Goal: Task Accomplishment & Management: Manage account settings

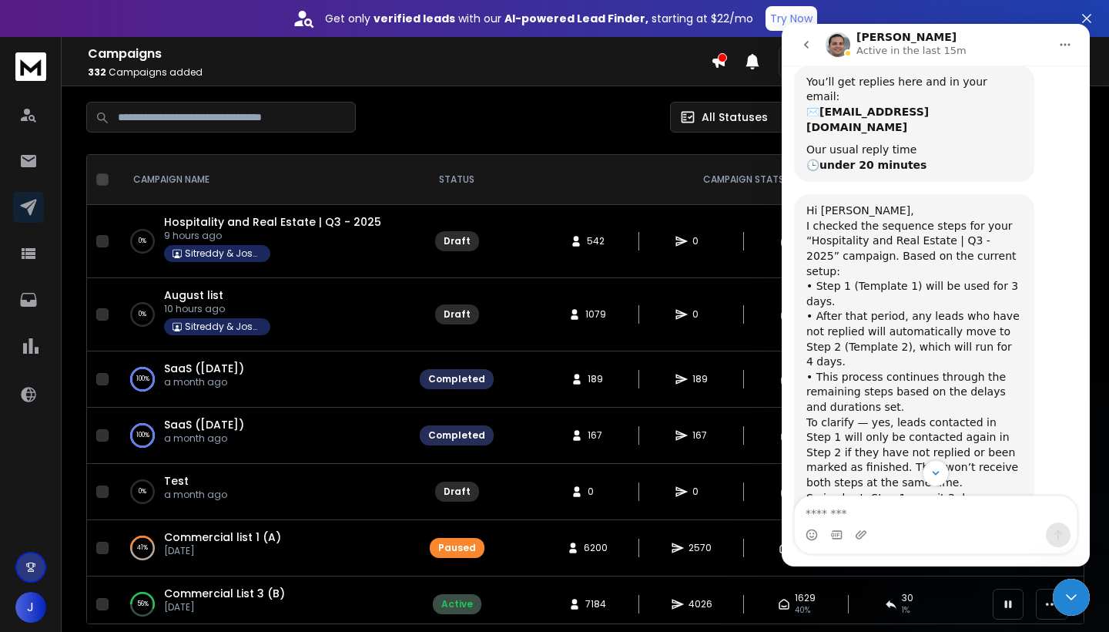
scroll to position [273, 0]
click at [602, 111] on div "Campaigns 332 Campaigns Added All Statuses Newest First Add New" at bounding box center [834, 117] width 499 height 31
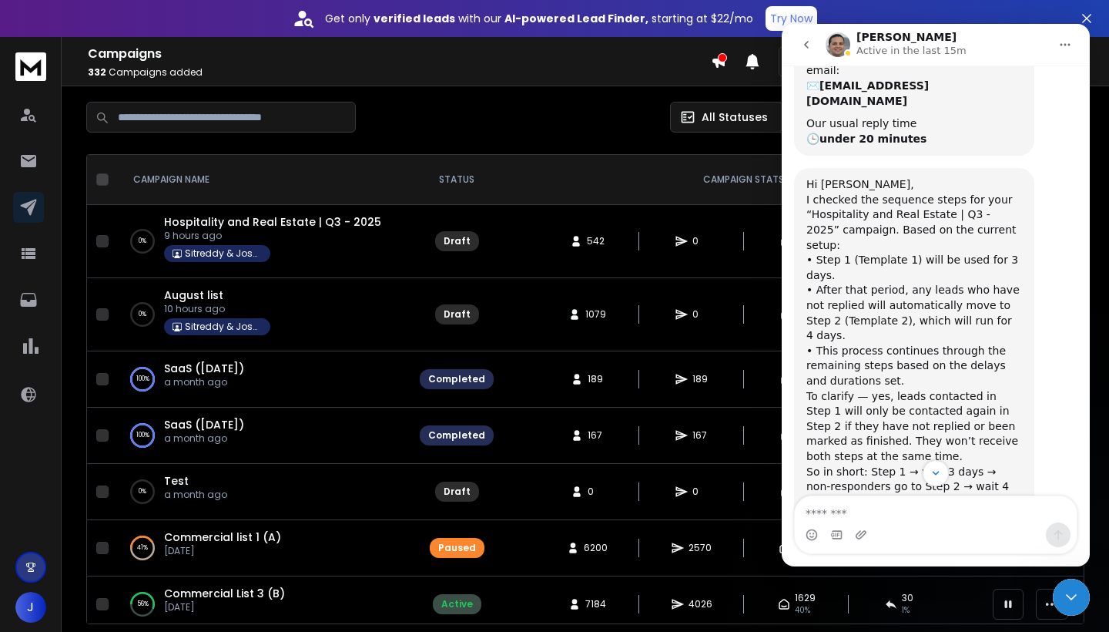
scroll to position [306, 0]
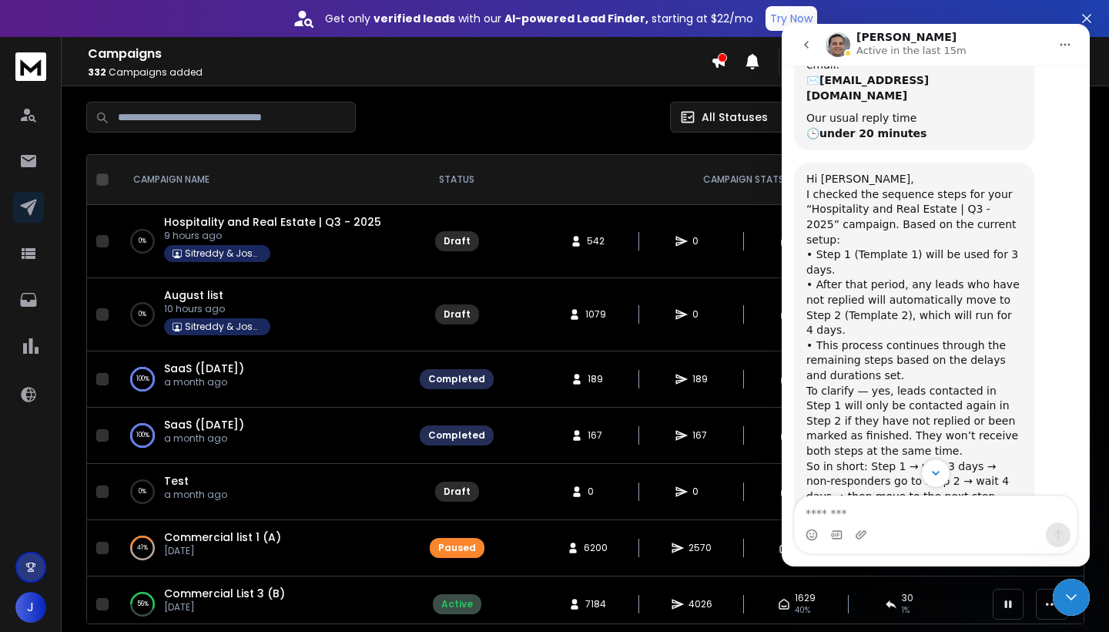
click at [936, 474] on icon "Scroll to bottom" at bounding box center [936, 473] width 8 height 5
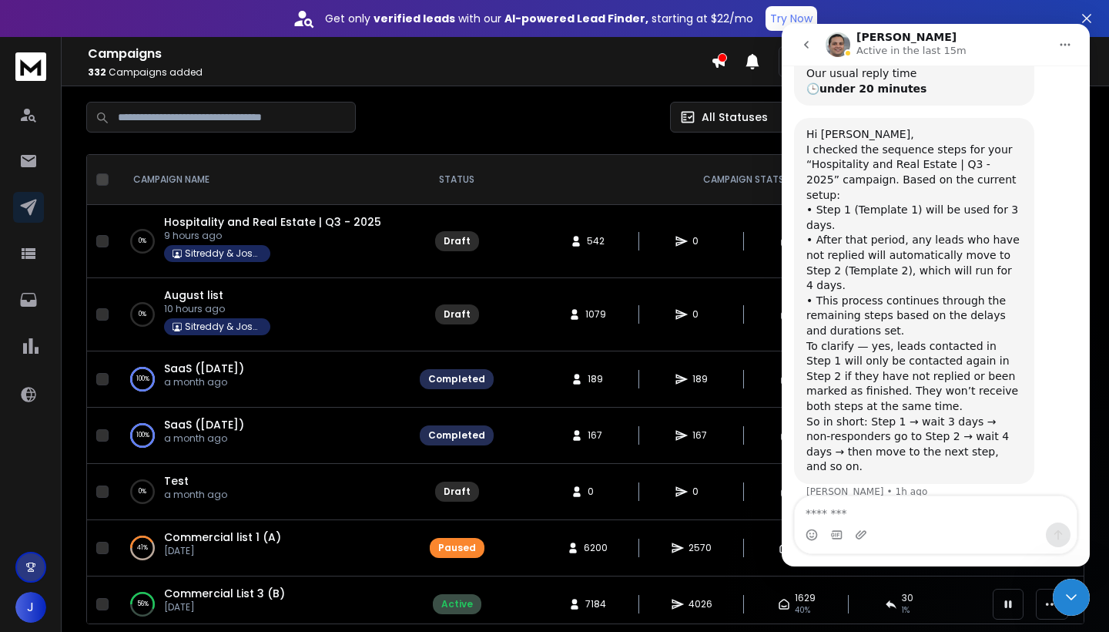
scroll to position [347, 0]
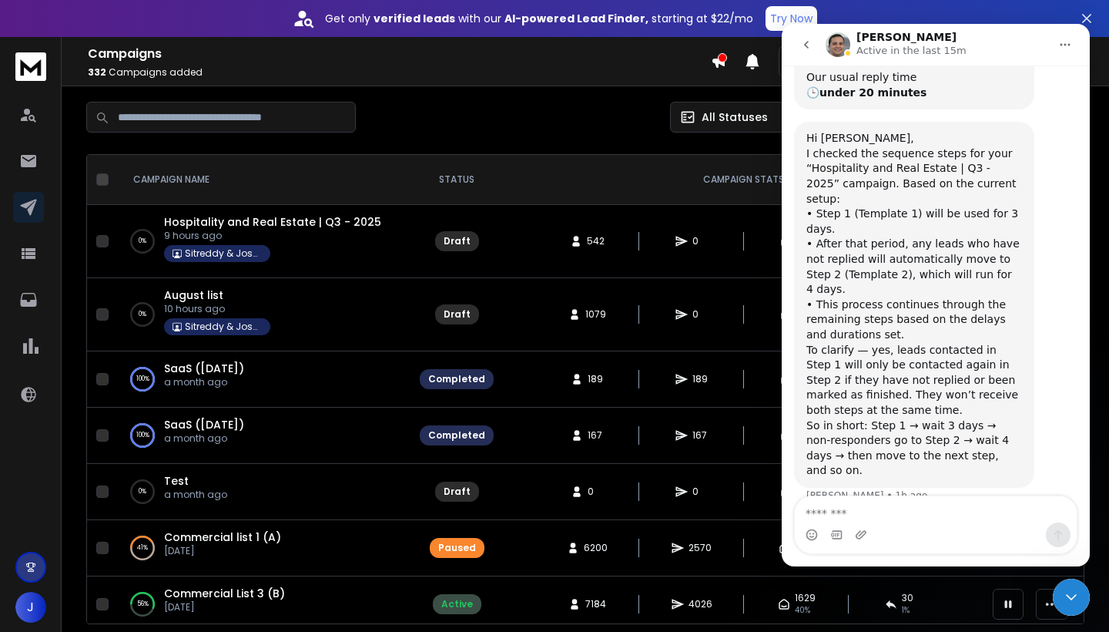
click at [1078, 602] on icon "Close Intercom Messenger" at bounding box center [1071, 597] width 18 height 18
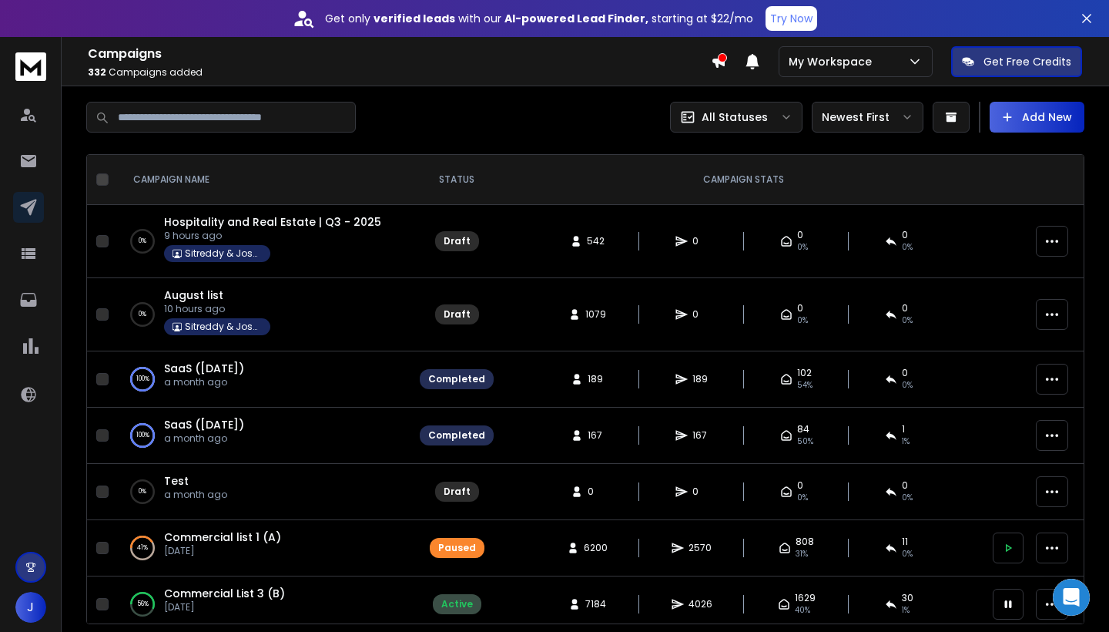
click at [250, 231] on p "9 hours ago" at bounding box center [272, 236] width 217 height 12
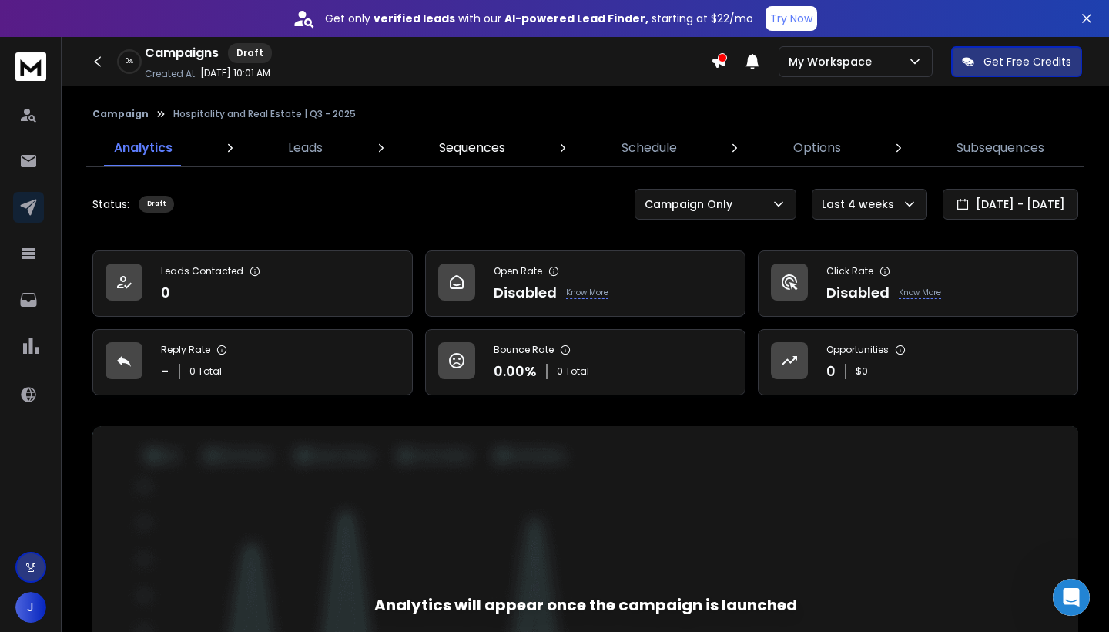
click at [439, 144] on p "Sequences" at bounding box center [472, 148] width 66 height 18
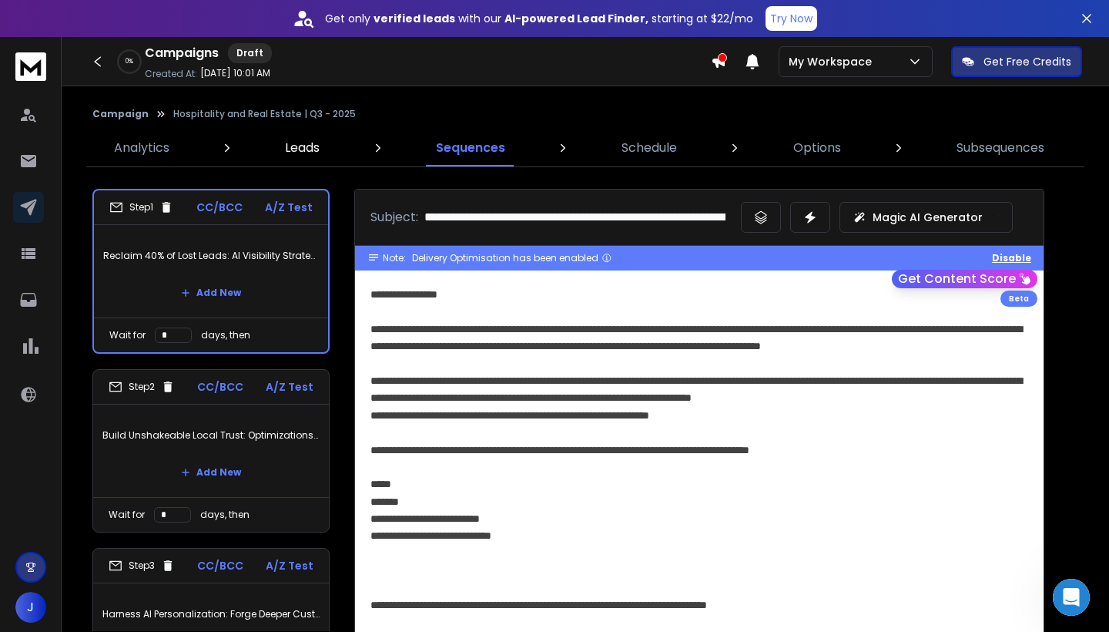
click at [310, 147] on p "Leads" at bounding box center [302, 148] width 35 height 18
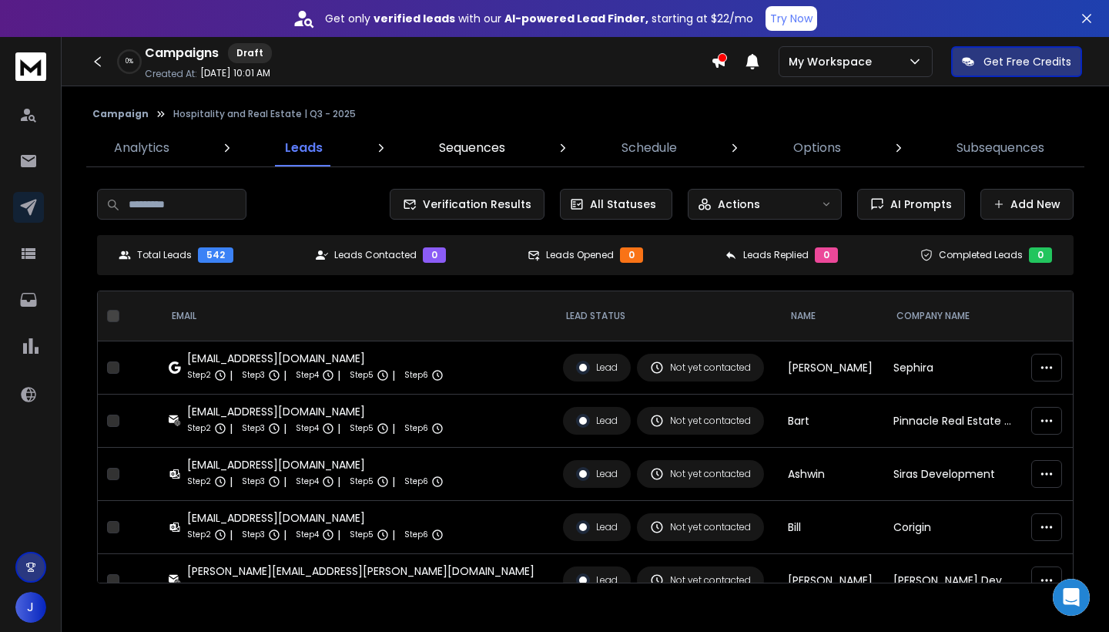
click at [450, 147] on p "Sequences" at bounding box center [472, 148] width 66 height 18
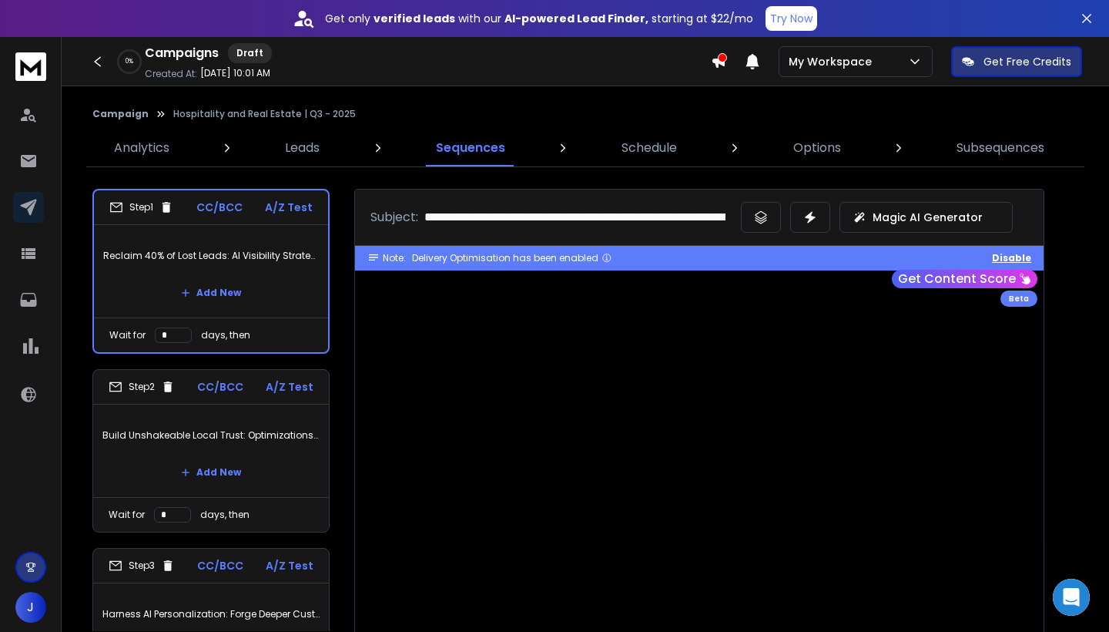
click at [470, 112] on div "Campaign Hospitality and Real Estate | Q3 - 2025" at bounding box center [585, 114] width 998 height 25
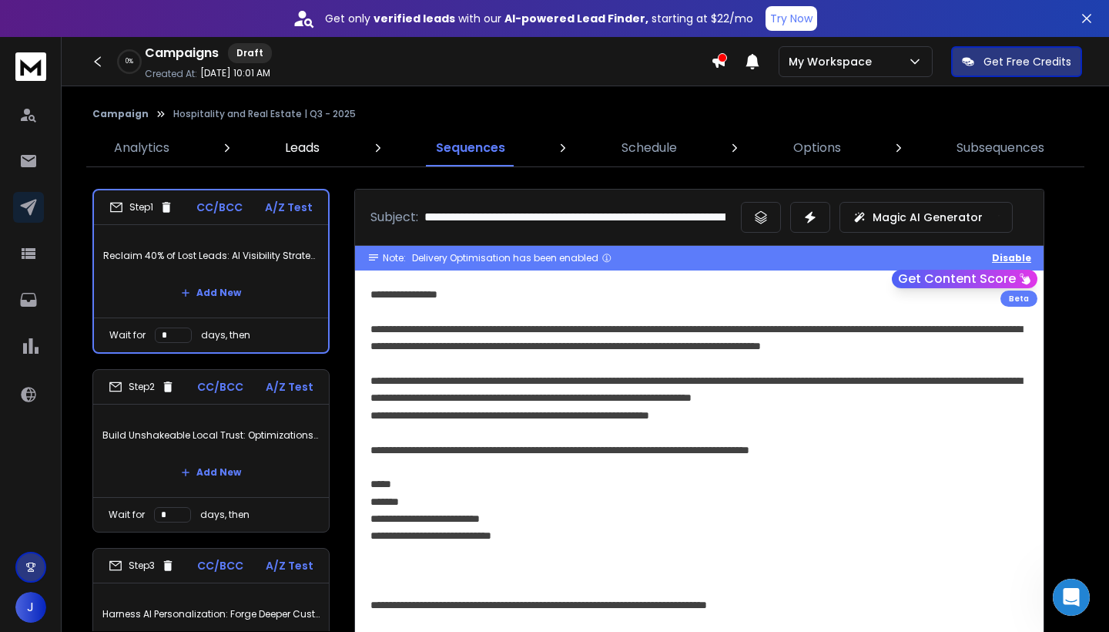
click at [317, 150] on p "Leads" at bounding box center [302, 148] width 35 height 18
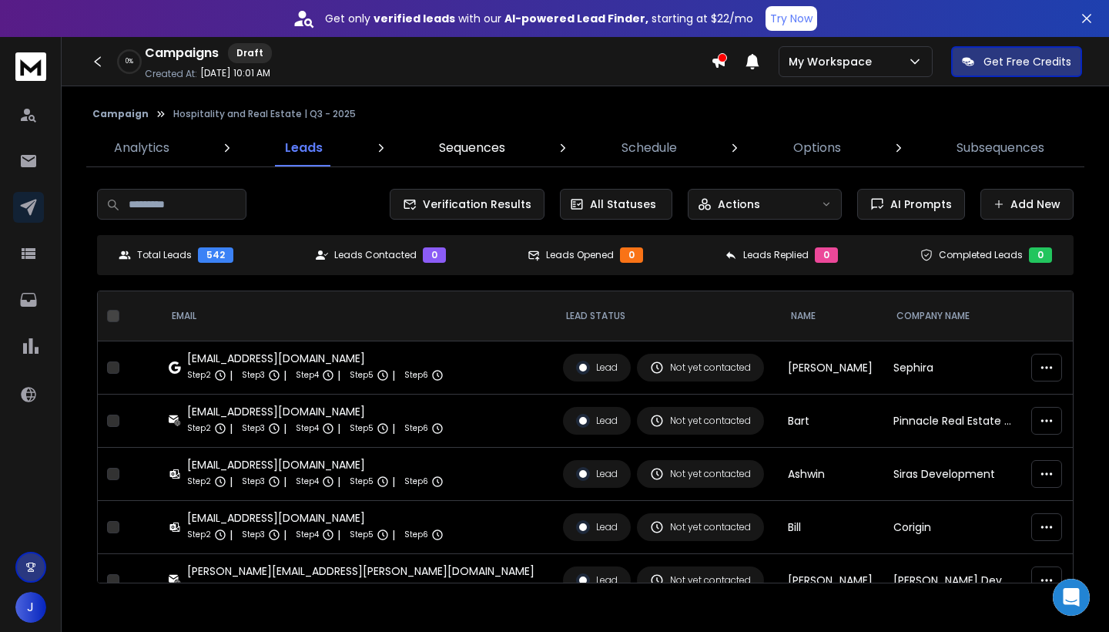
click at [495, 149] on p "Sequences" at bounding box center [472, 148] width 66 height 18
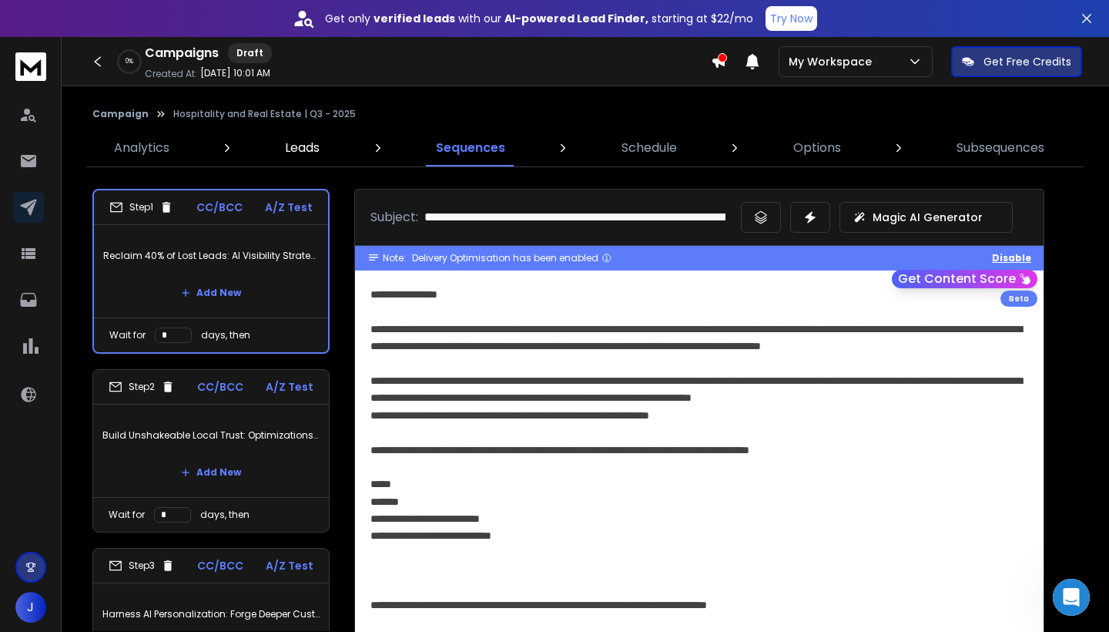
click at [299, 138] on link "Leads" at bounding box center [302, 147] width 53 height 37
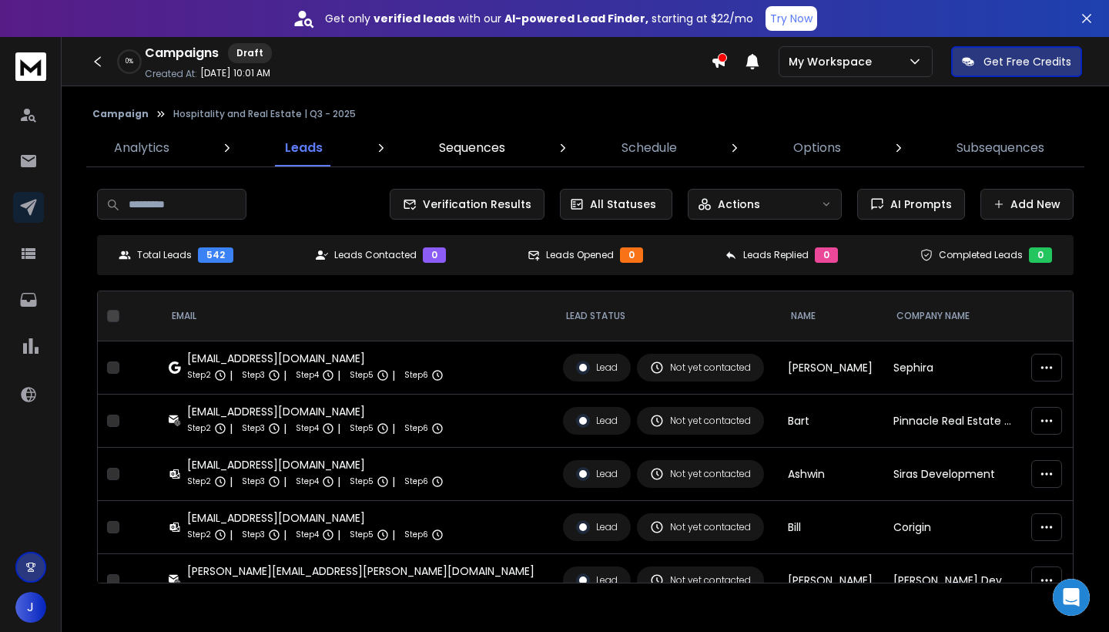
click at [478, 146] on p "Sequences" at bounding box center [472, 148] width 66 height 18
